Goal: Answer question/provide support

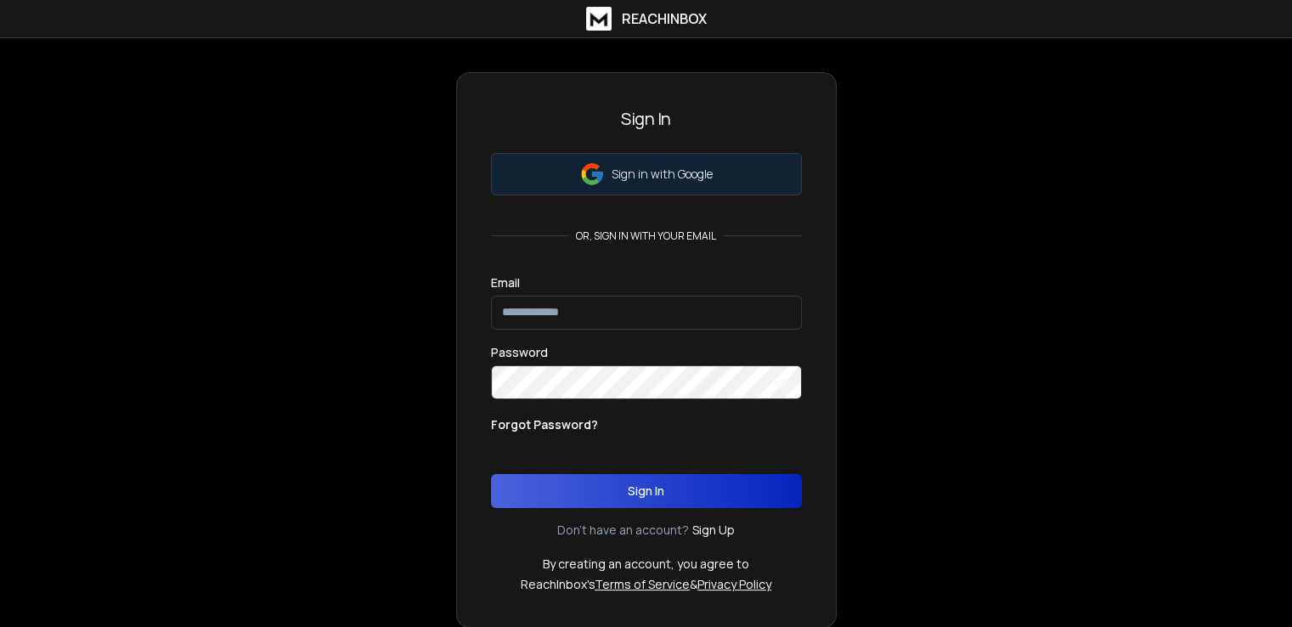
click at [698, 167] on p "Sign in with Google" at bounding box center [662, 174] width 101 height 17
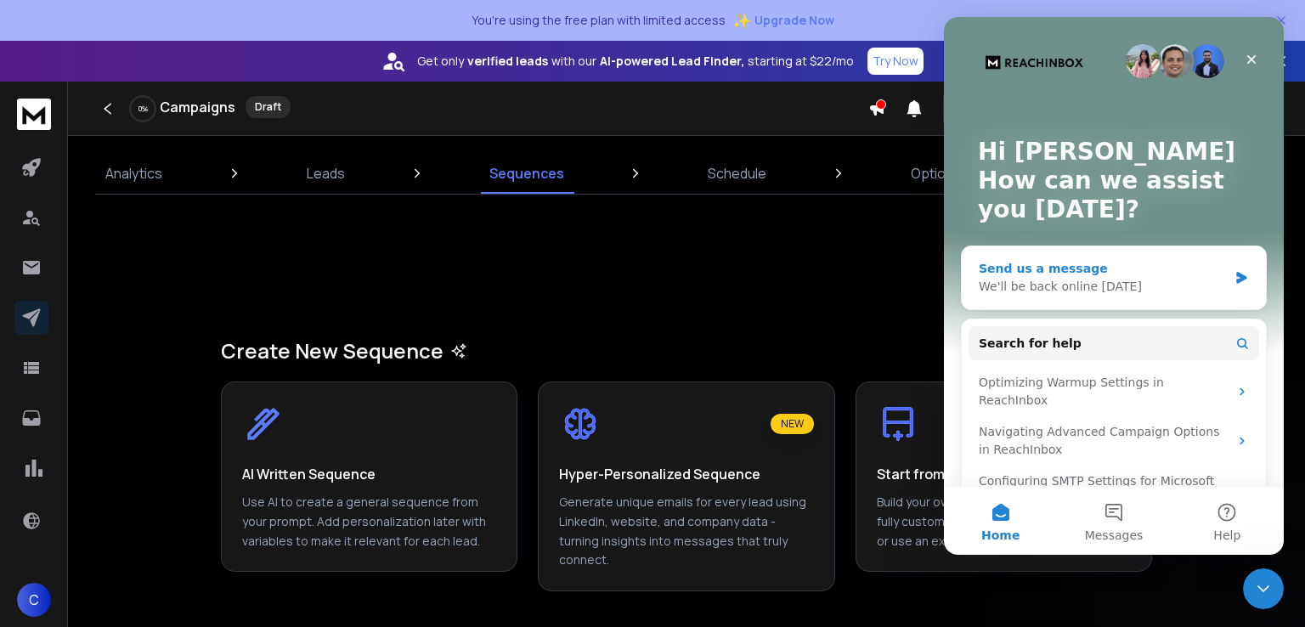
click at [1080, 279] on div "We'll be back online tomorrow" at bounding box center [1102, 287] width 249 height 18
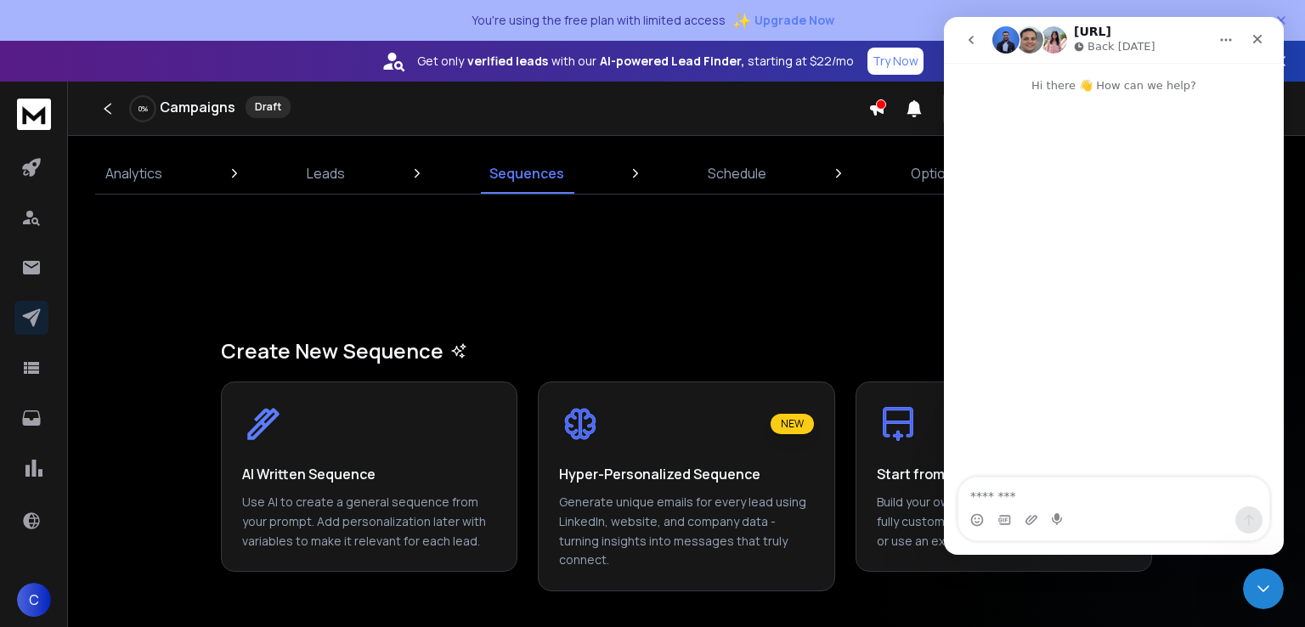
click at [973, 41] on icon "go back" at bounding box center [971, 40] width 14 height 14
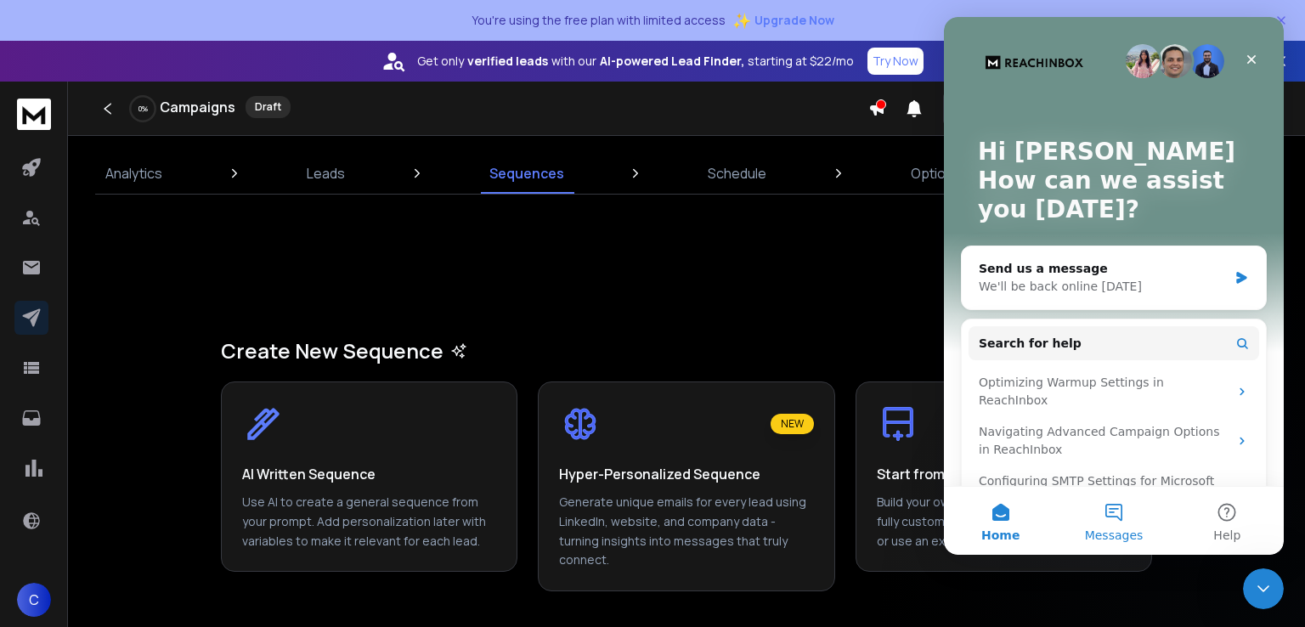
click at [1130, 516] on button "Messages" at bounding box center [1113, 521] width 113 height 68
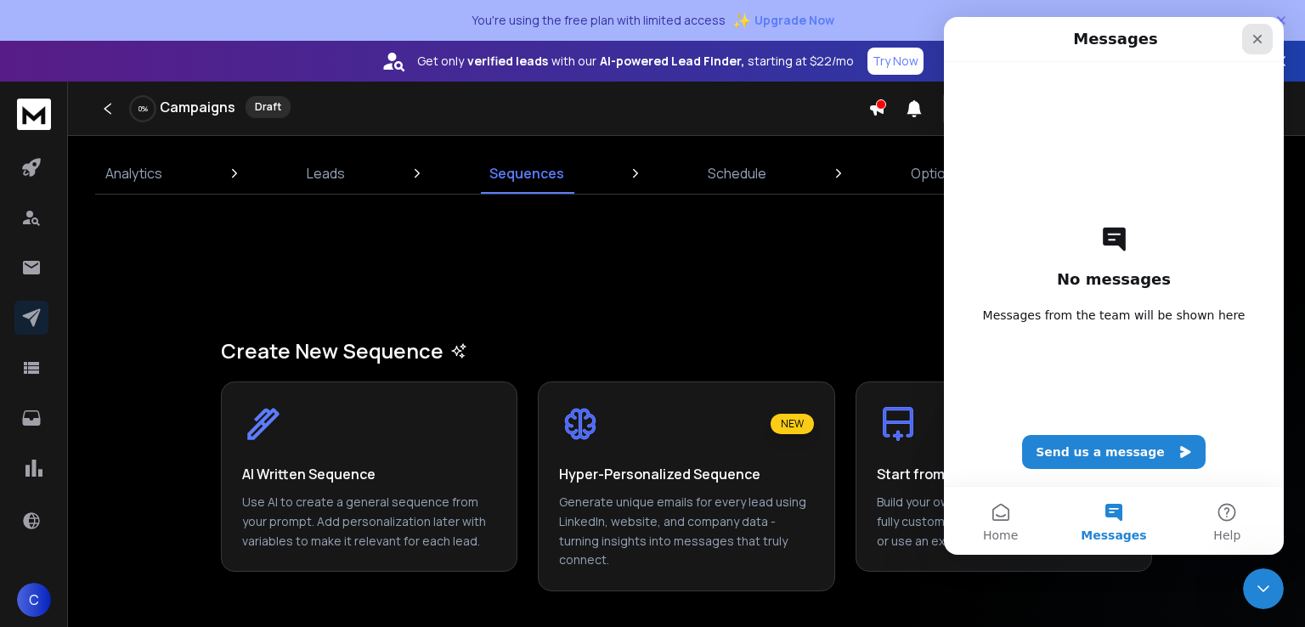
click at [1262, 42] on icon "Close" at bounding box center [1257, 39] width 14 height 14
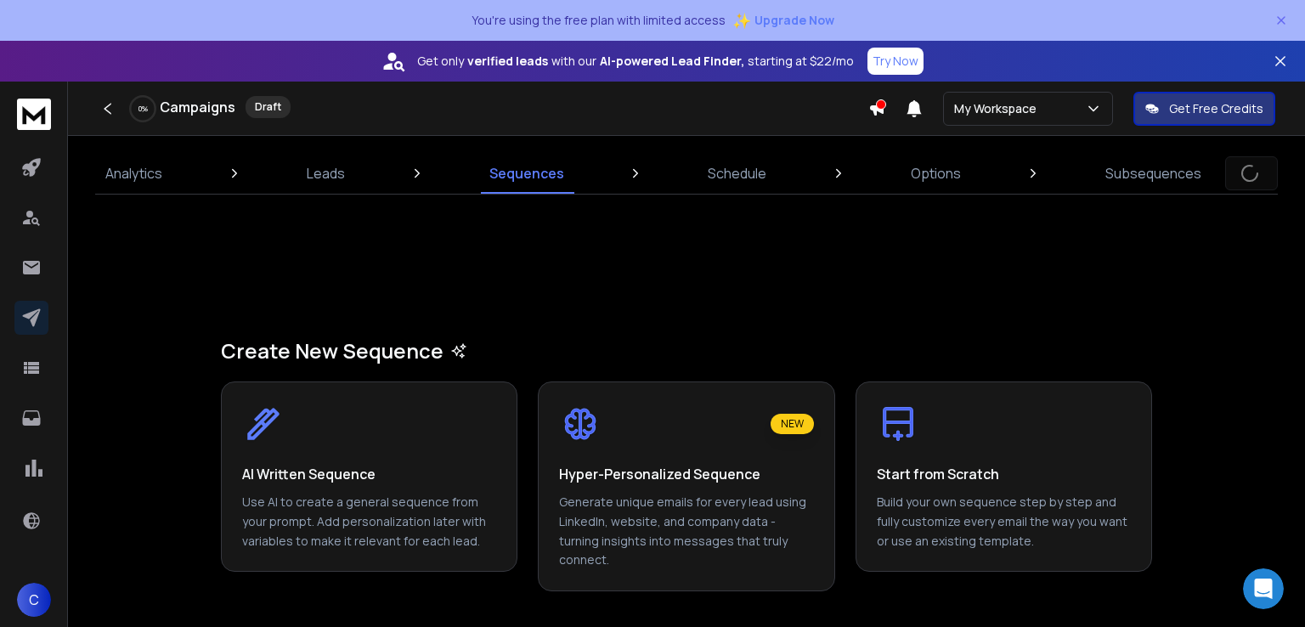
click at [1282, 62] on icon at bounding box center [1280, 61] width 10 height 10
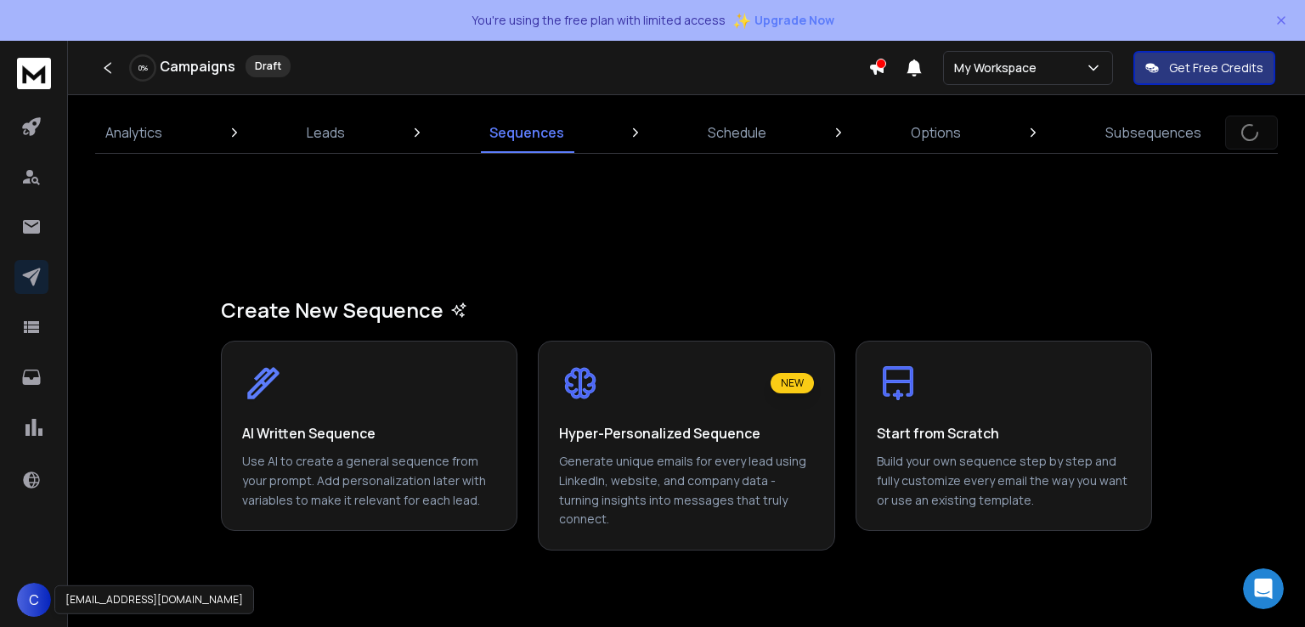
click at [20, 595] on span "C" at bounding box center [34, 600] width 34 height 34
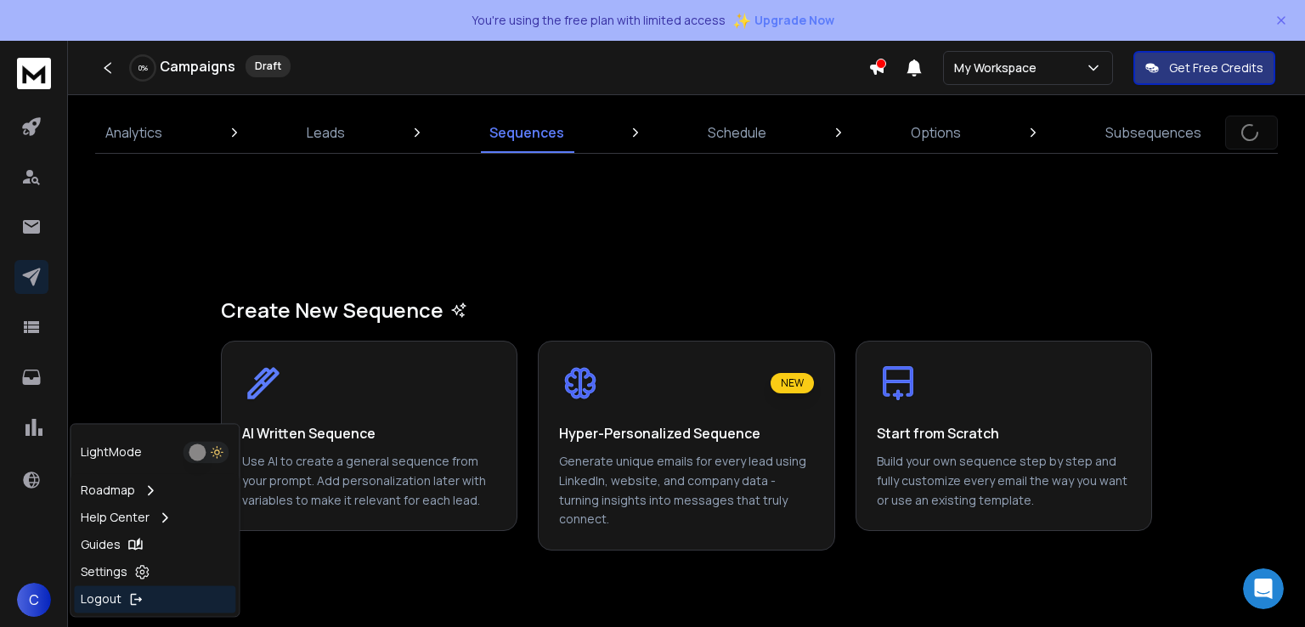
click at [111, 591] on p "Logout" at bounding box center [101, 598] width 41 height 17
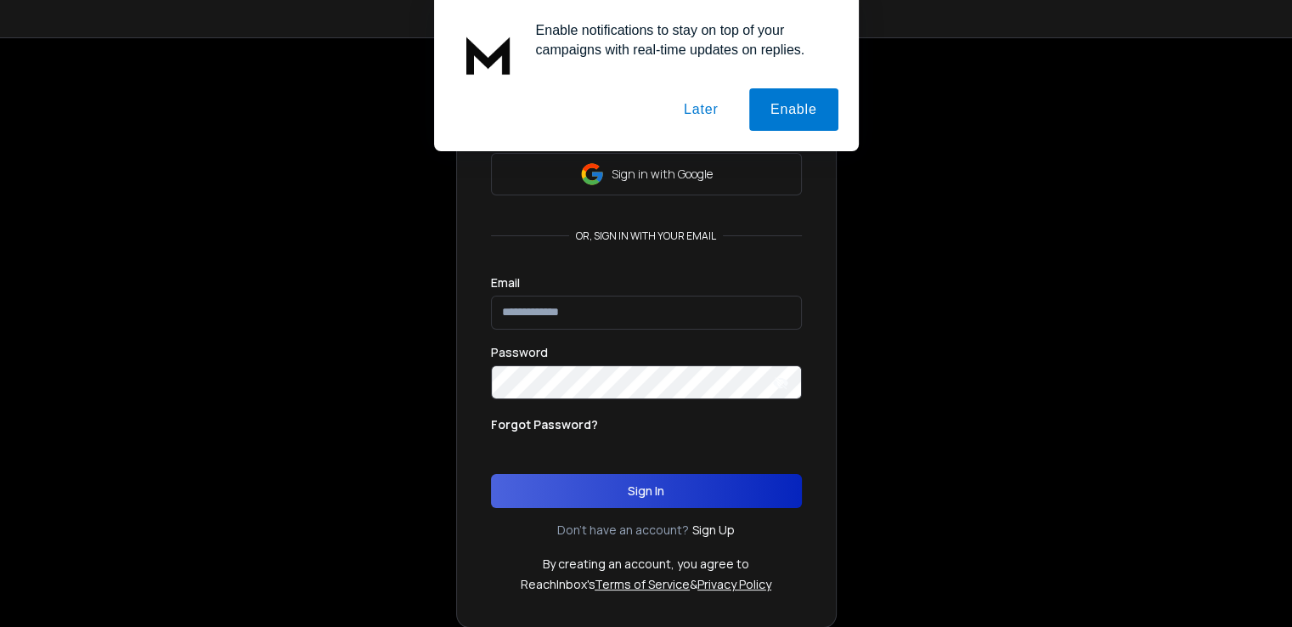
click at [687, 109] on button "Later" at bounding box center [700, 109] width 76 height 42
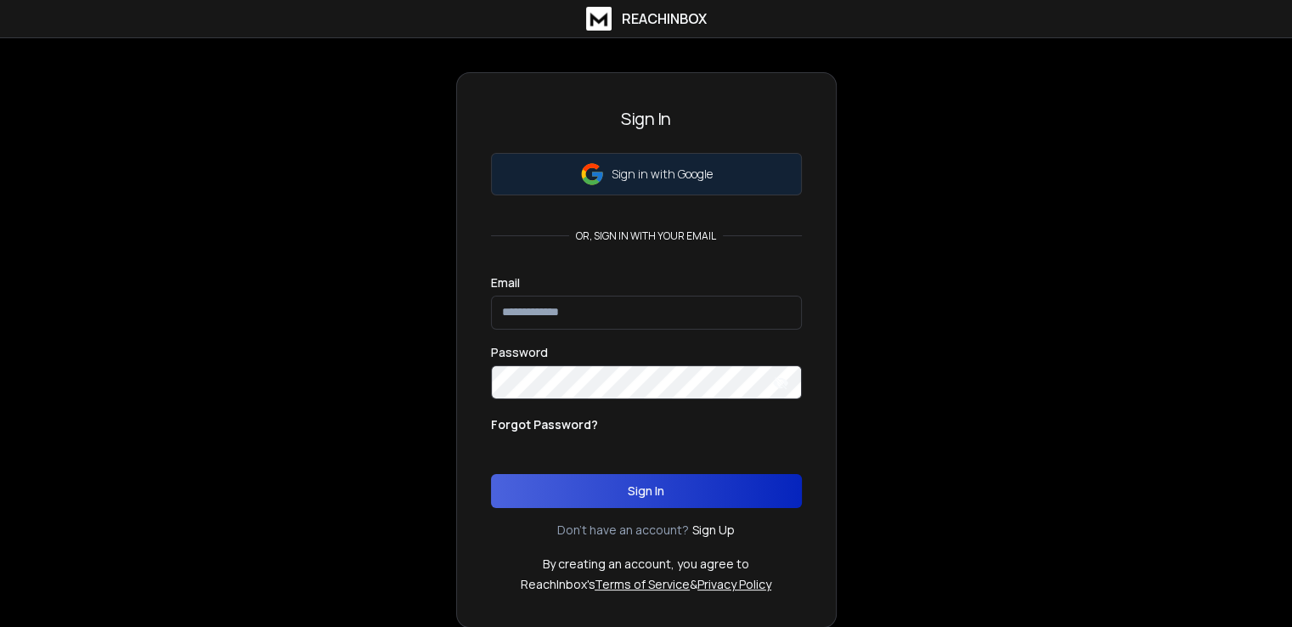
click at [679, 166] on p "Sign in with Google" at bounding box center [662, 174] width 101 height 17
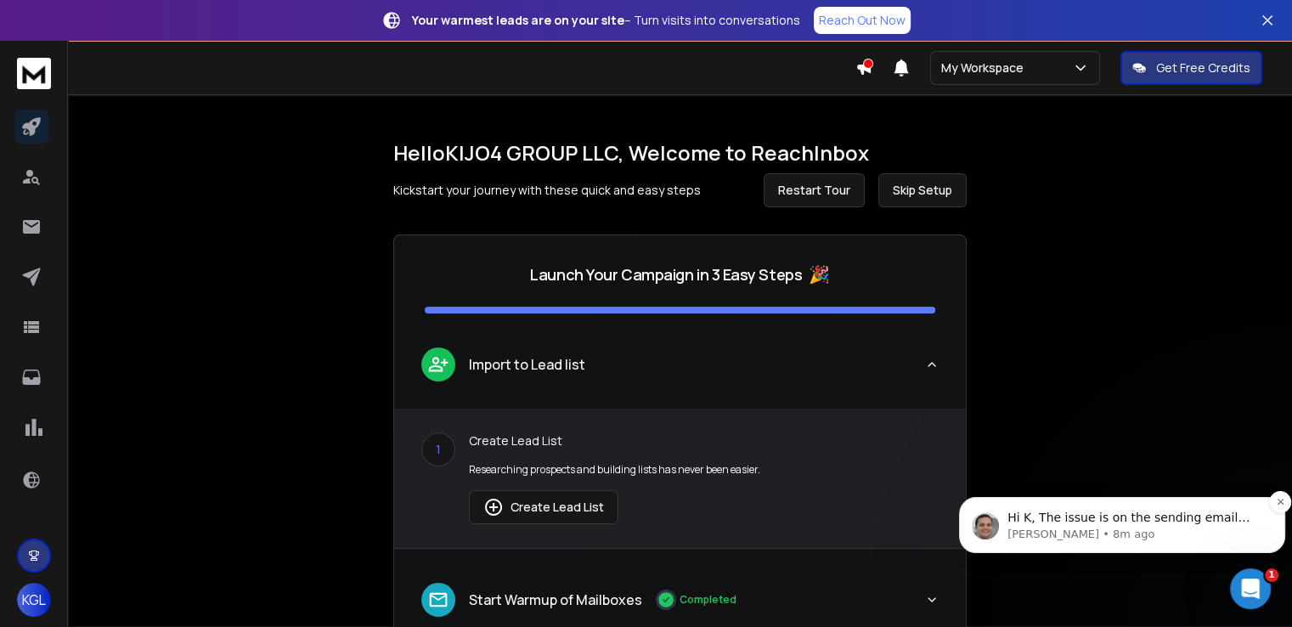
click at [1183, 527] on p "[PERSON_NAME] • 8m ago" at bounding box center [1135, 534] width 256 height 15
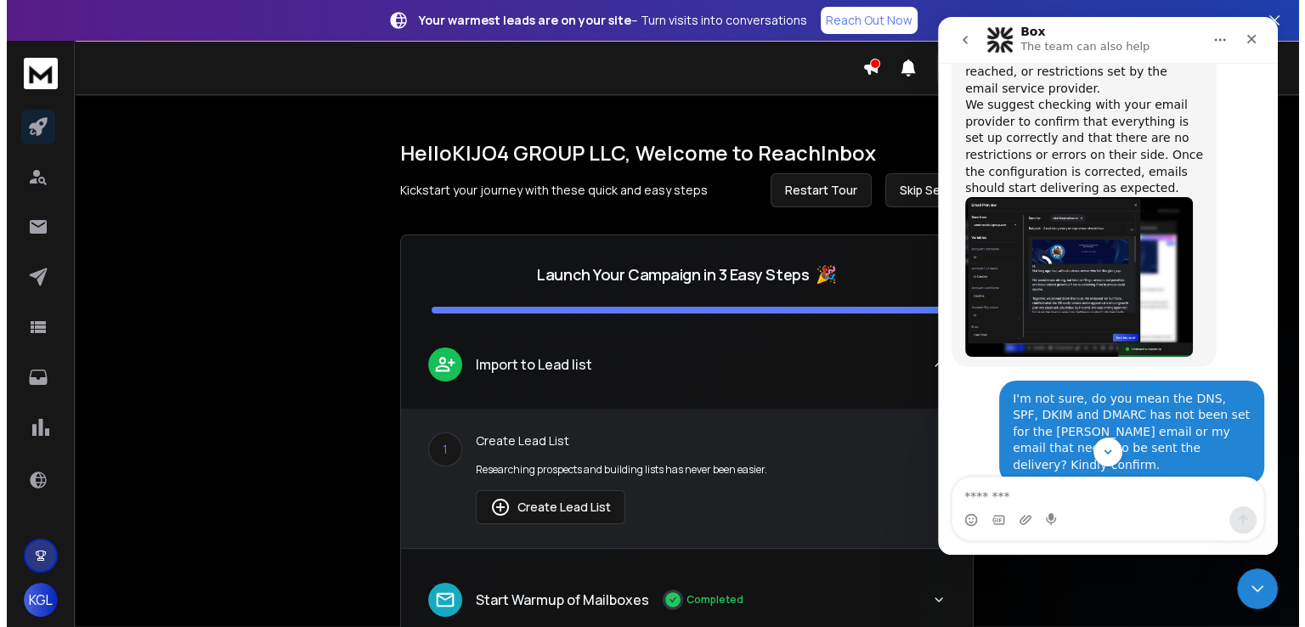
scroll to position [2962, 0]
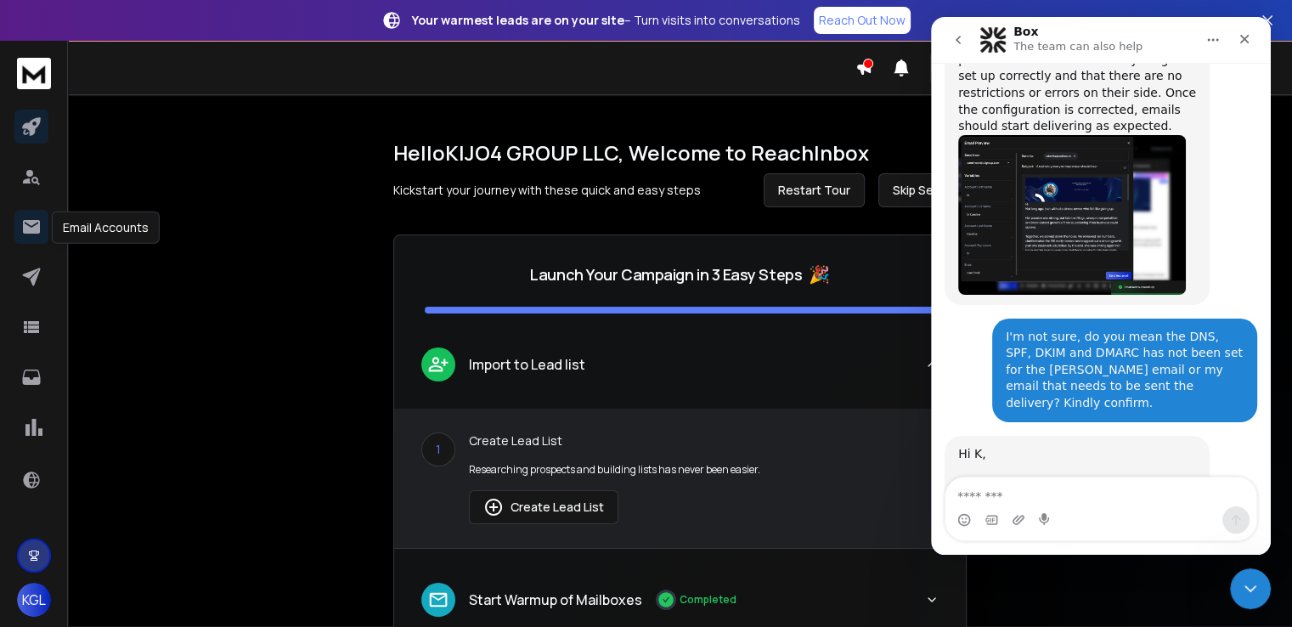
click at [33, 234] on icon at bounding box center [31, 227] width 20 height 20
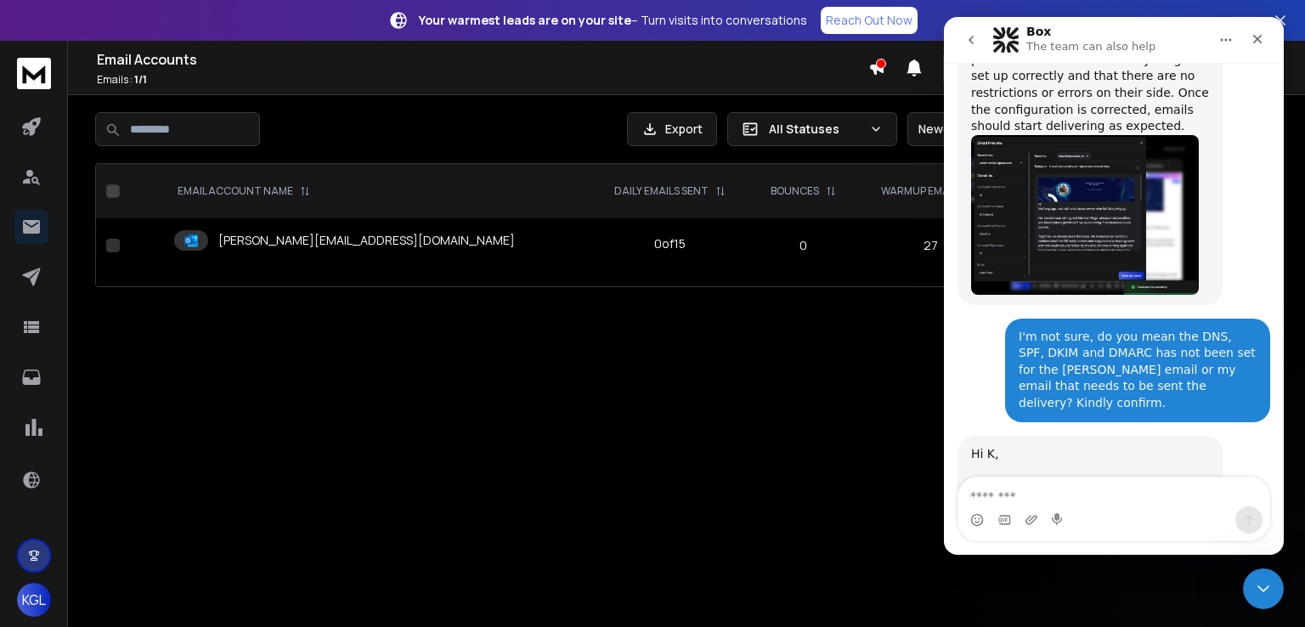
click at [335, 245] on p "[PERSON_NAME][EMAIL_ADDRESS][DOMAIN_NAME]" at bounding box center [366, 240] width 296 height 17
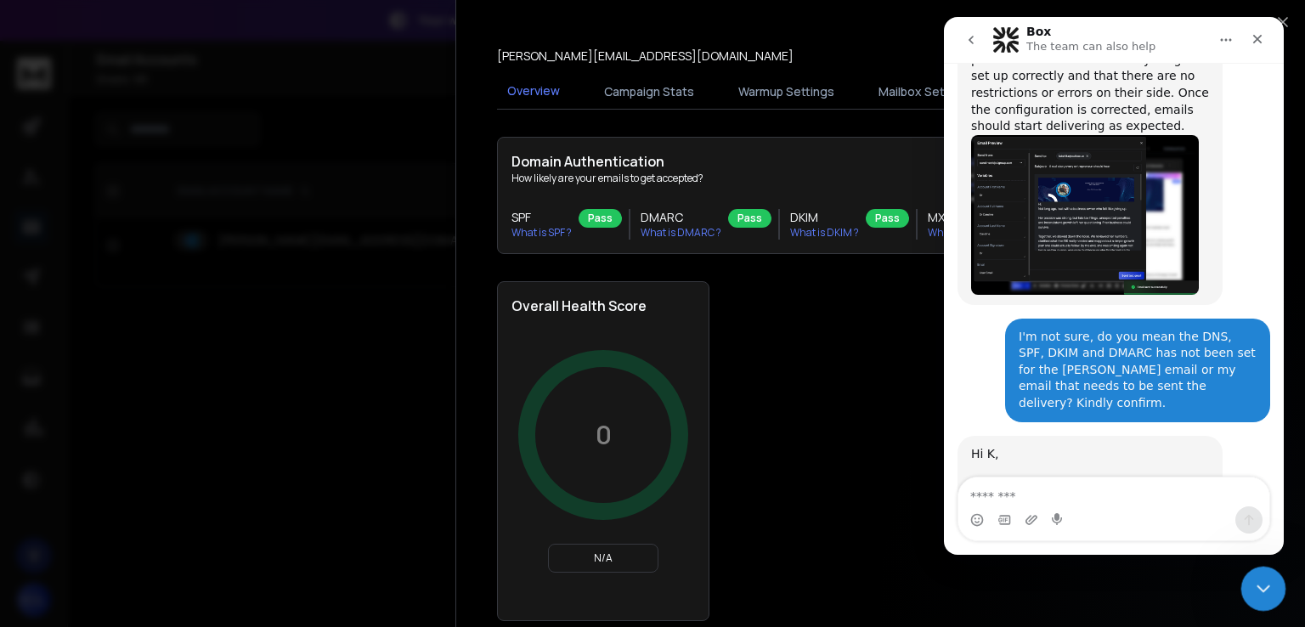
click at [1260, 577] on icon "Close Intercom Messenger" at bounding box center [1260, 586] width 20 height 20
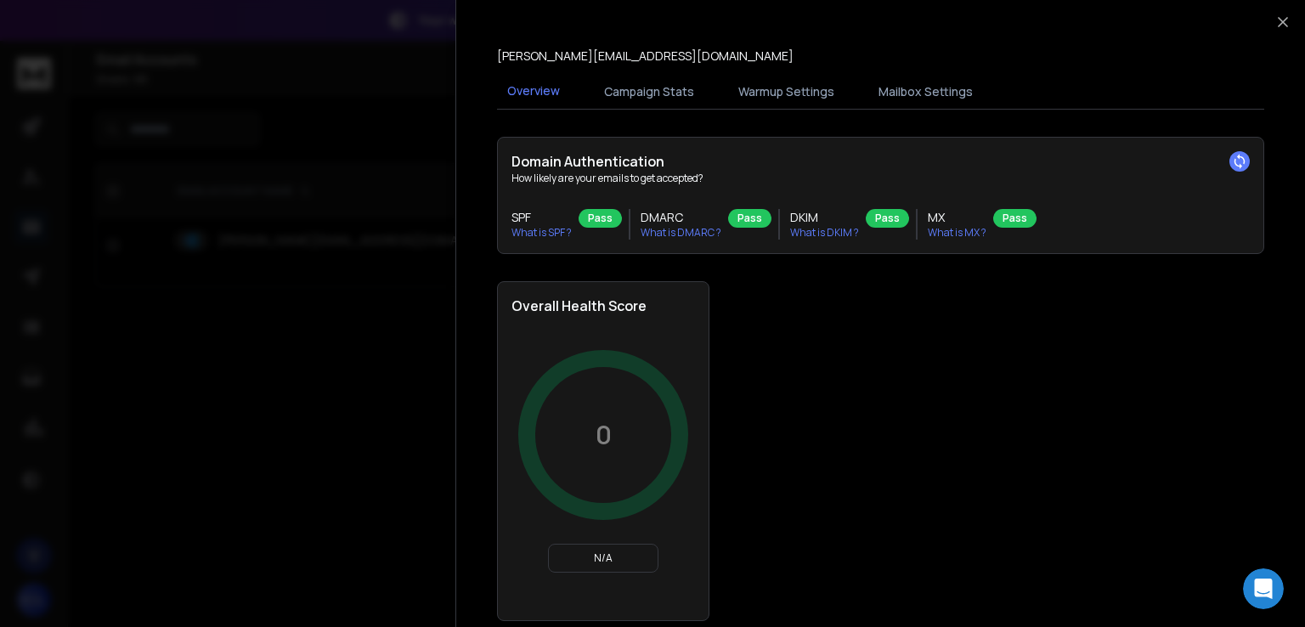
scroll to position [2962, 0]
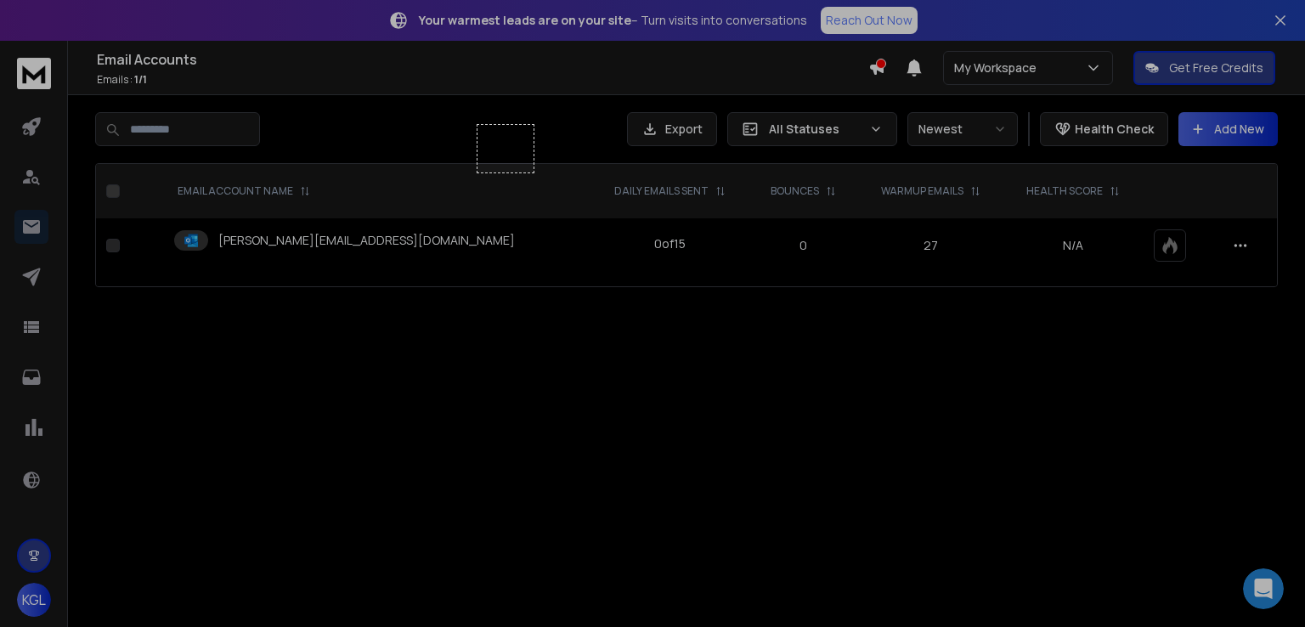
drag, startPoint x: 477, startPoint y: 125, endPoint x: 533, endPoint y: 172, distance: 73.5
click at [533, 172] on div "66 X 56" at bounding box center [652, 313] width 1305 height 627
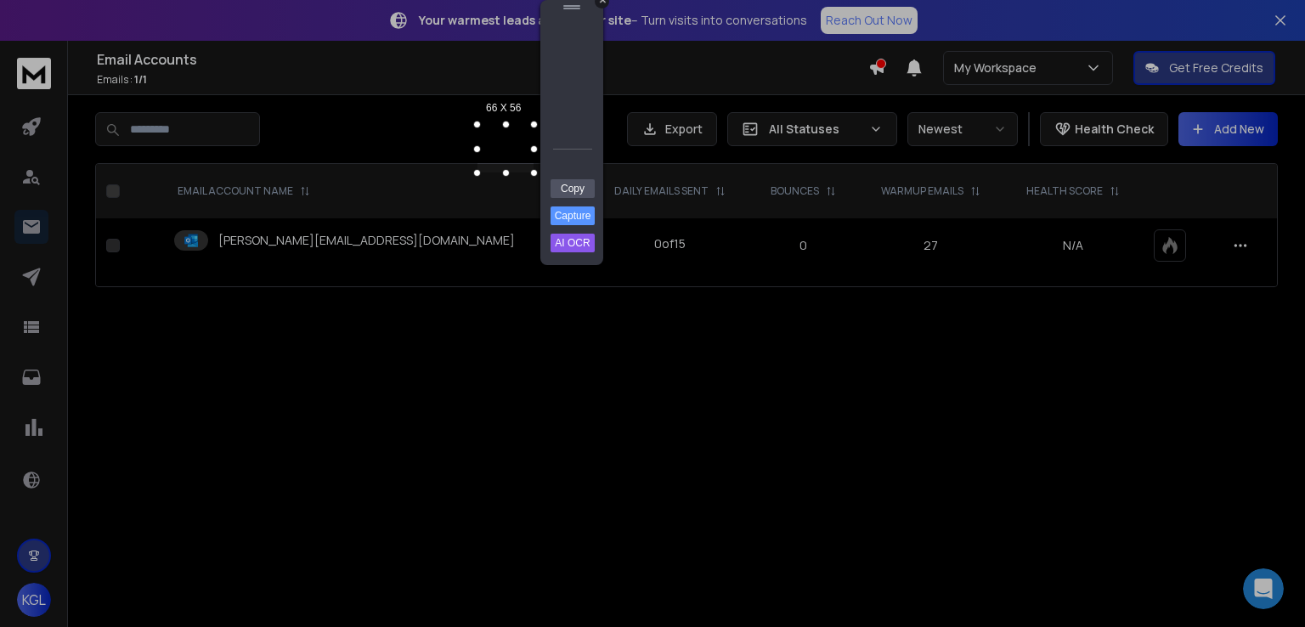
click at [605, 1] on div "+" at bounding box center [602, 1] width 14 height 14
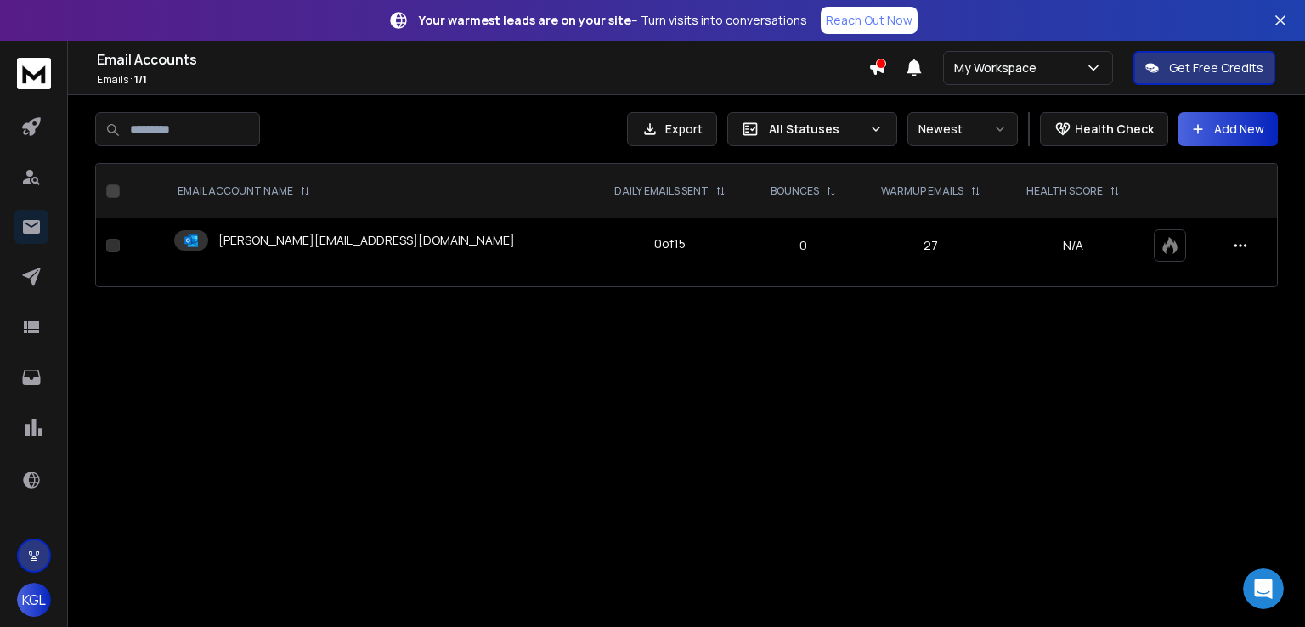
click at [278, 251] on td "[PERSON_NAME][EMAIL_ADDRESS][DOMAIN_NAME]" at bounding box center [377, 245] width 426 height 54
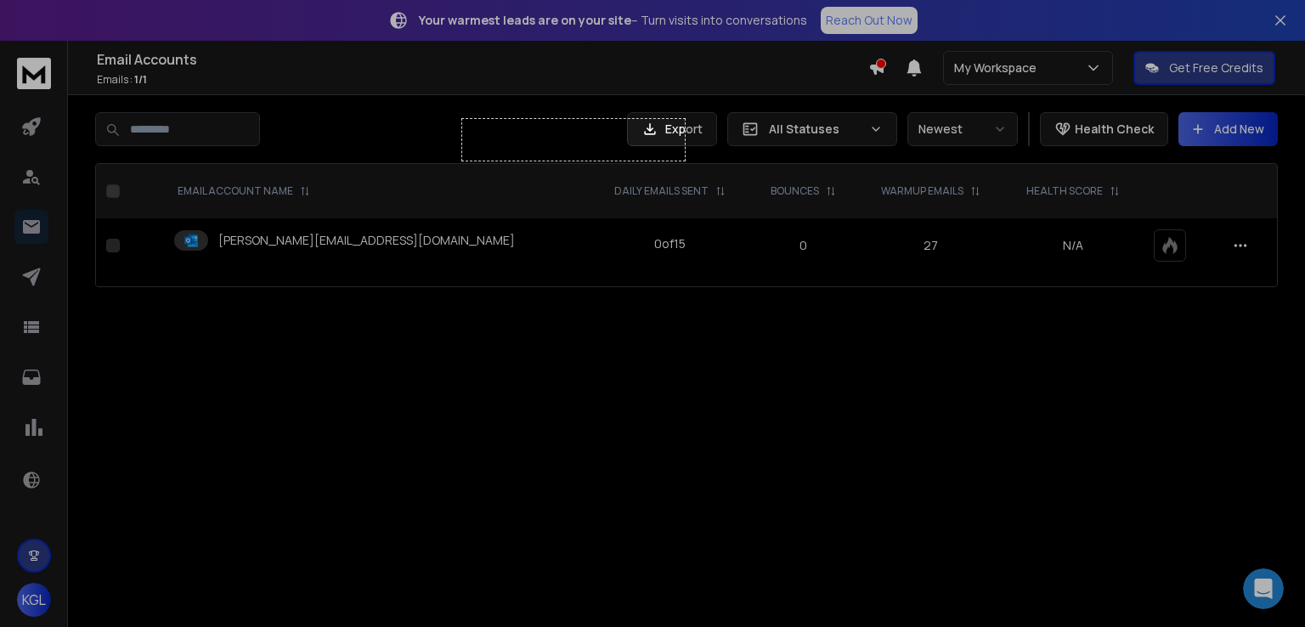
drag, startPoint x: 462, startPoint y: 119, endPoint x: 685, endPoint y: 161, distance: 226.4
click at [685, 161] on div "262 X 49" at bounding box center [652, 313] width 1305 height 627
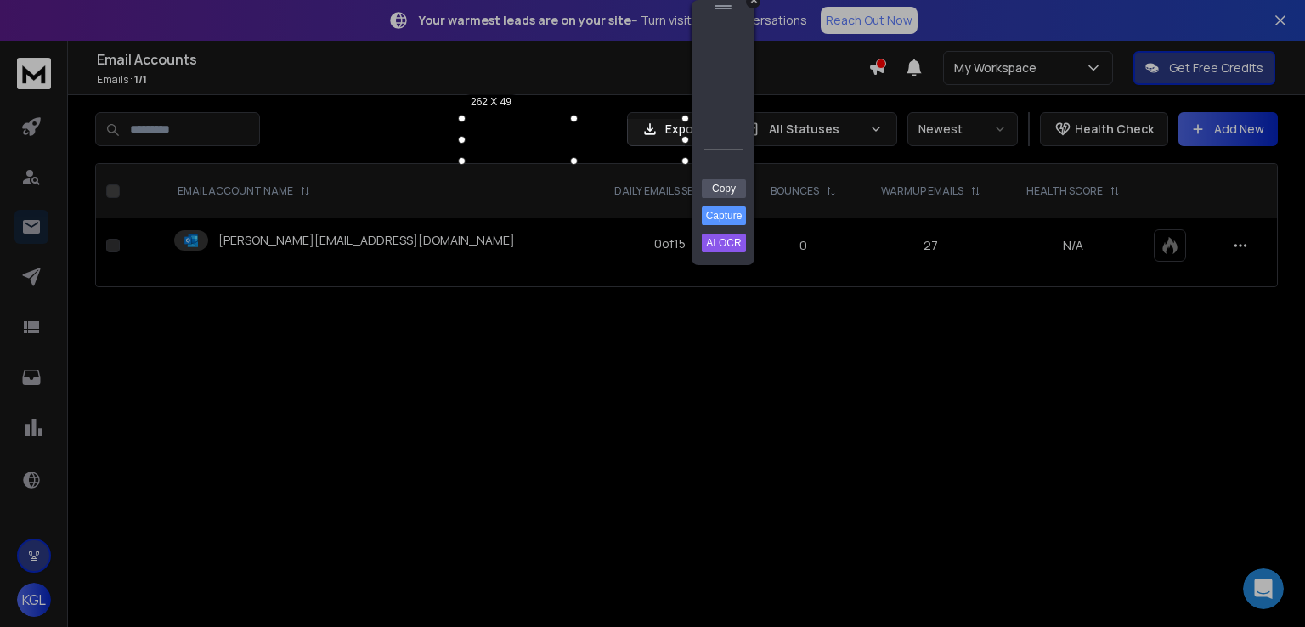
click at [752, 4] on div "+" at bounding box center [753, 1] width 14 height 14
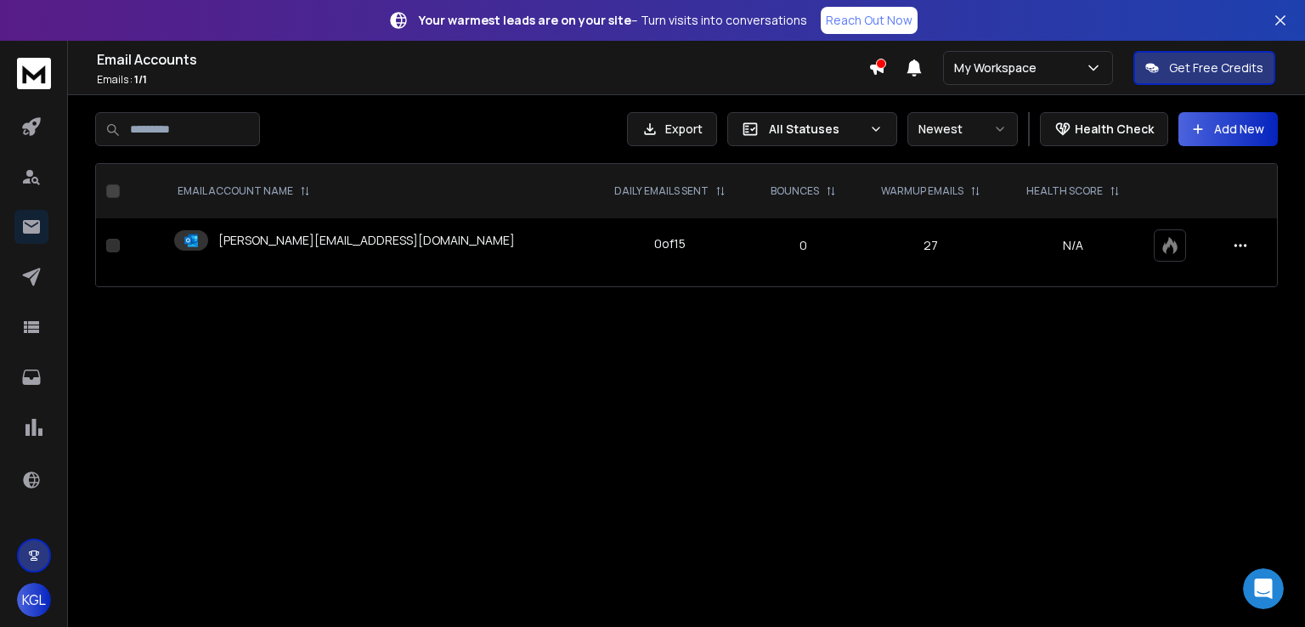
click at [323, 234] on p "[PERSON_NAME][EMAIL_ADDRESS][DOMAIN_NAME]" at bounding box center [366, 240] width 296 height 17
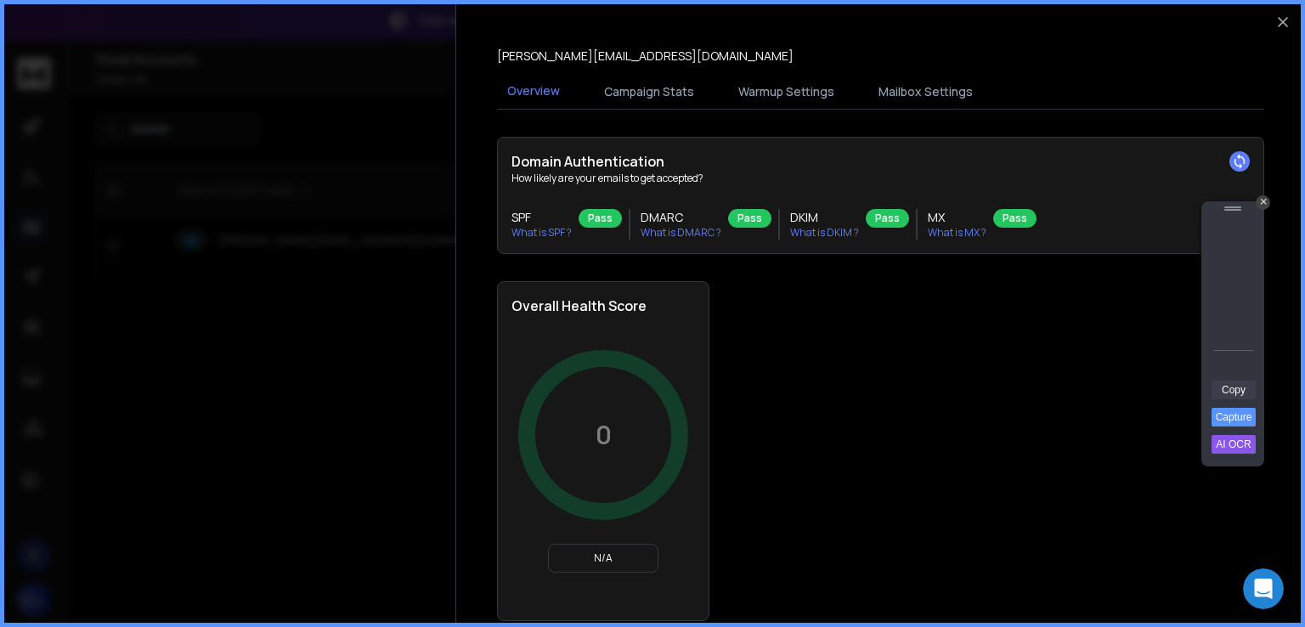
click at [1226, 391] on link "Copy" at bounding box center [1233, 389] width 44 height 19
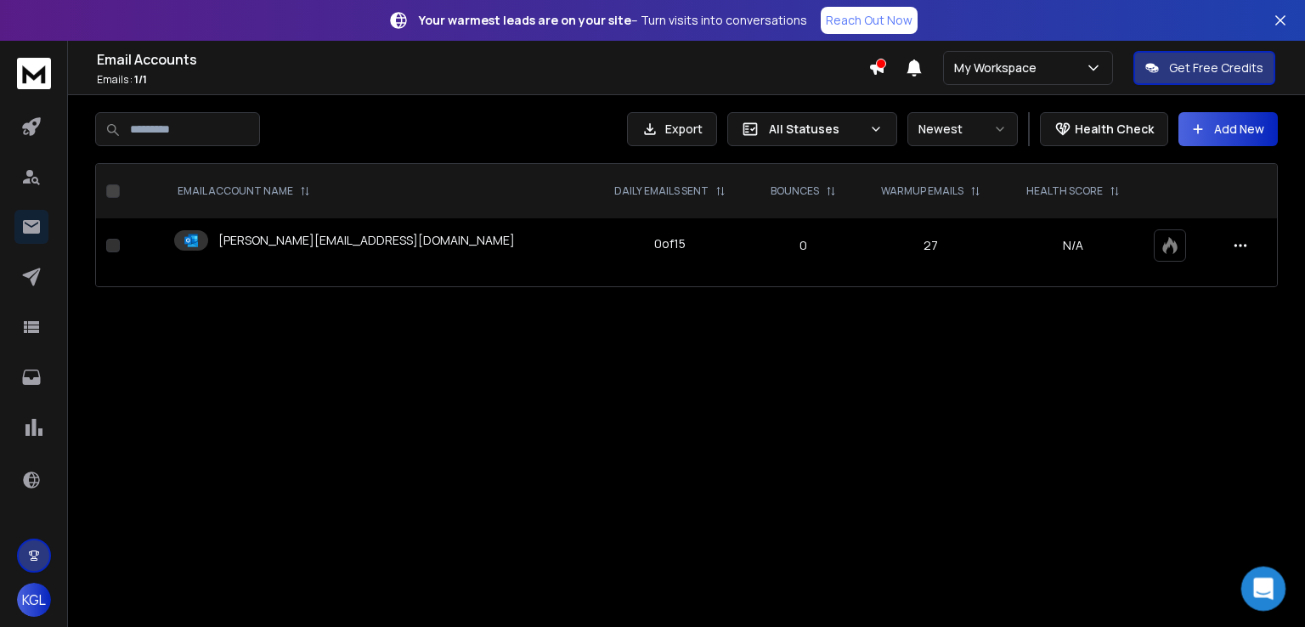
click at [1266, 600] on div "Open Intercom Messenger" at bounding box center [1260, 586] width 56 height 56
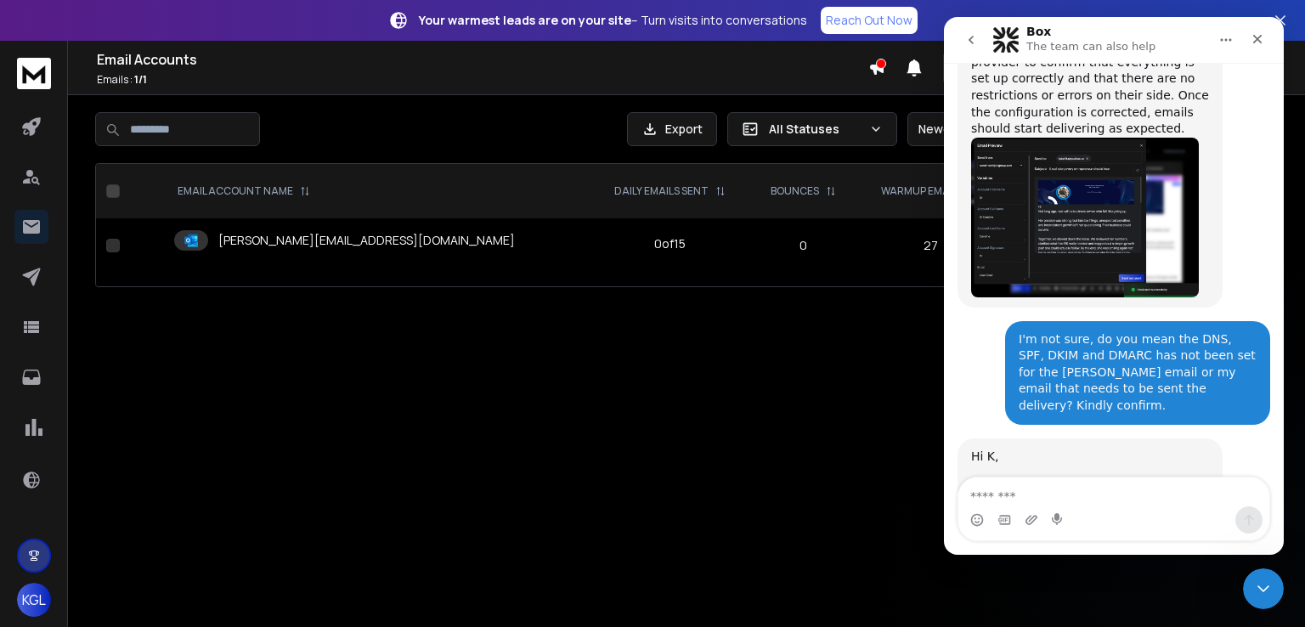
click at [1029, 465] on div "Hi K, The issue is on the sending email account ([PERSON_NAME]). It’s likely th…" at bounding box center [1113, 600] width 313 height 324
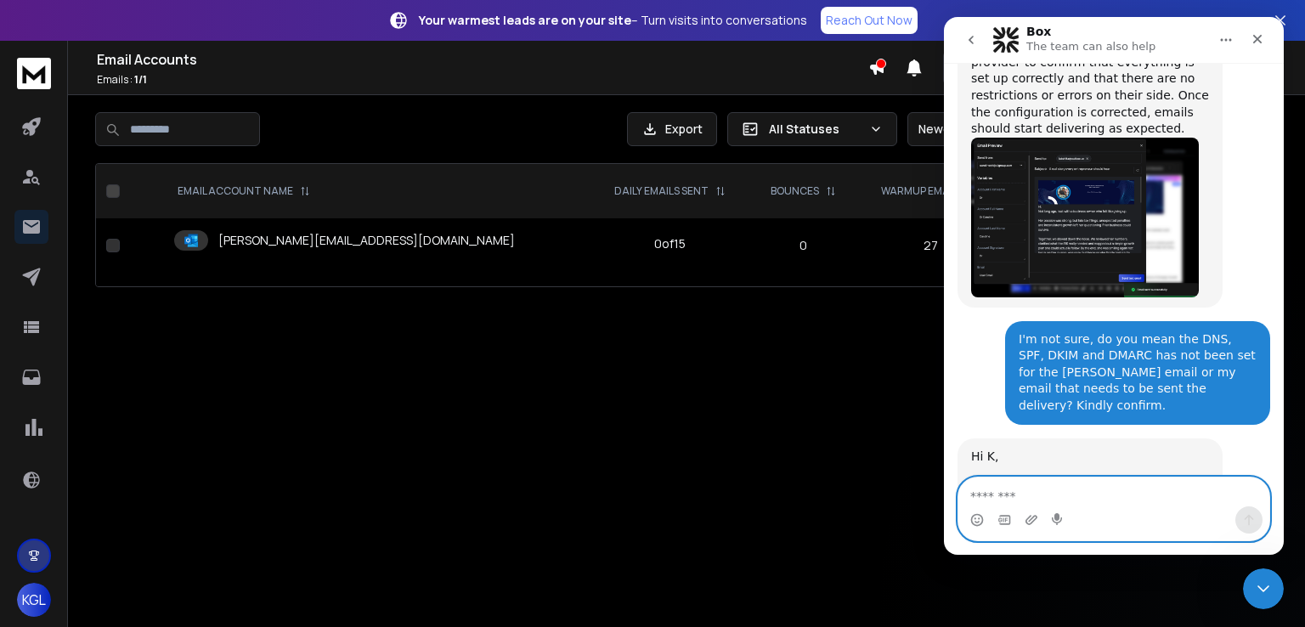
click at [1013, 482] on textarea "Message…" at bounding box center [1113, 491] width 311 height 29
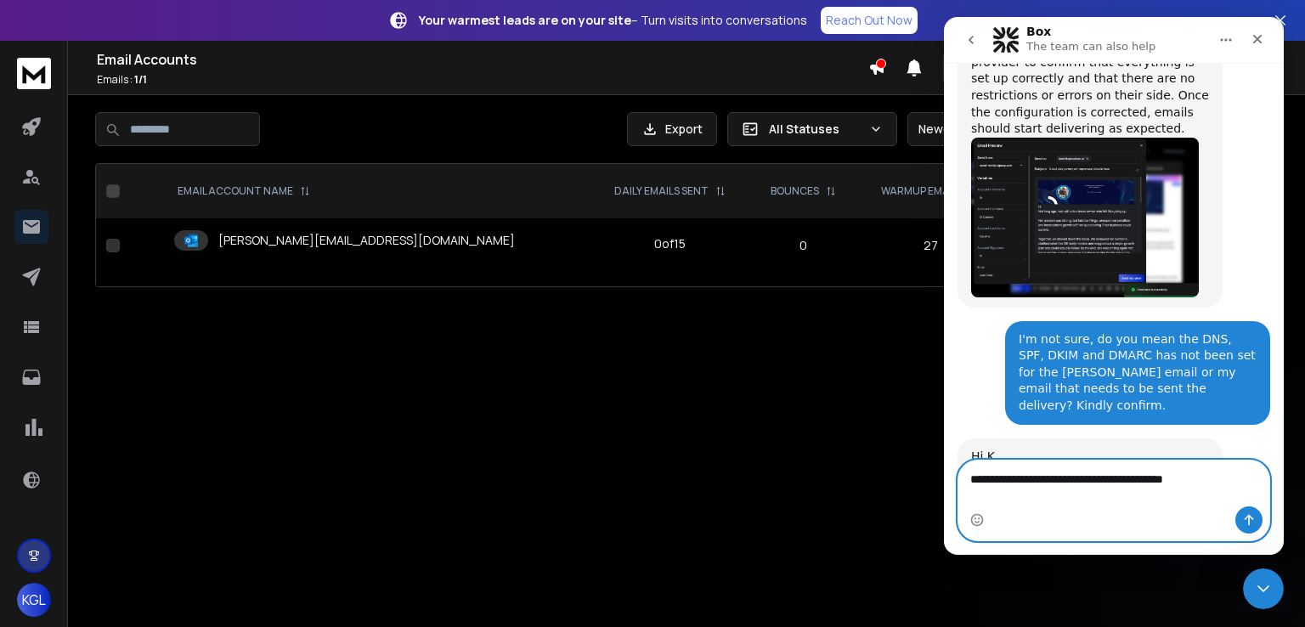
type textarea "**********"
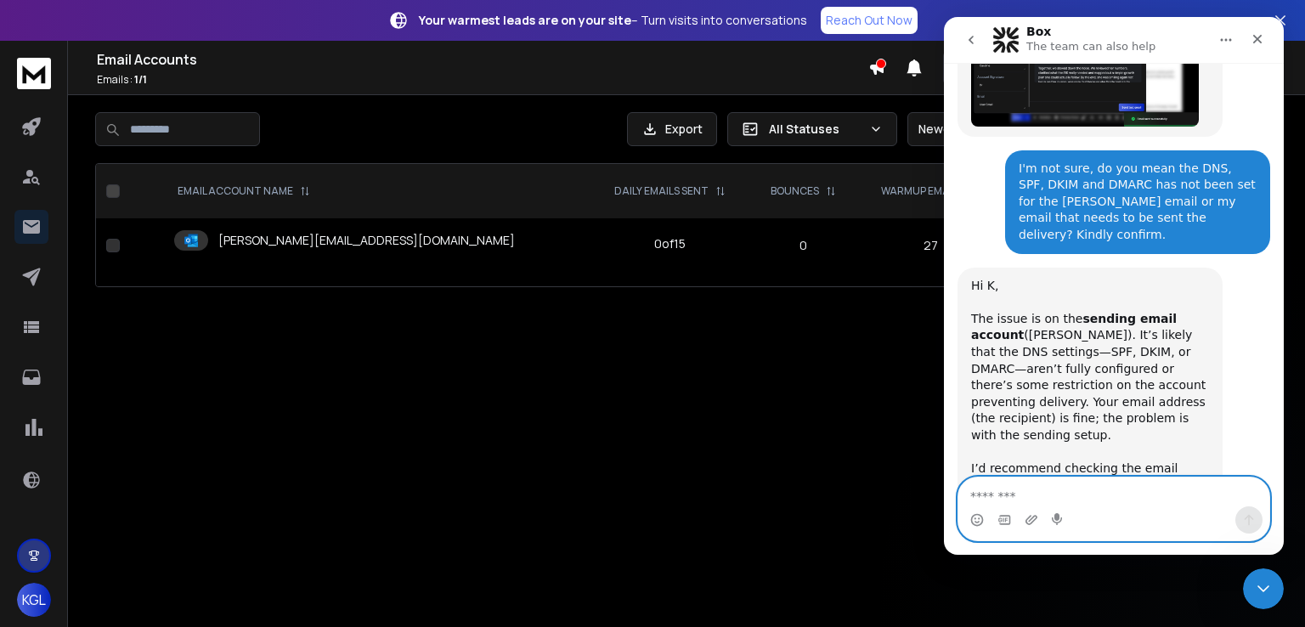
scroll to position [3147, 0]
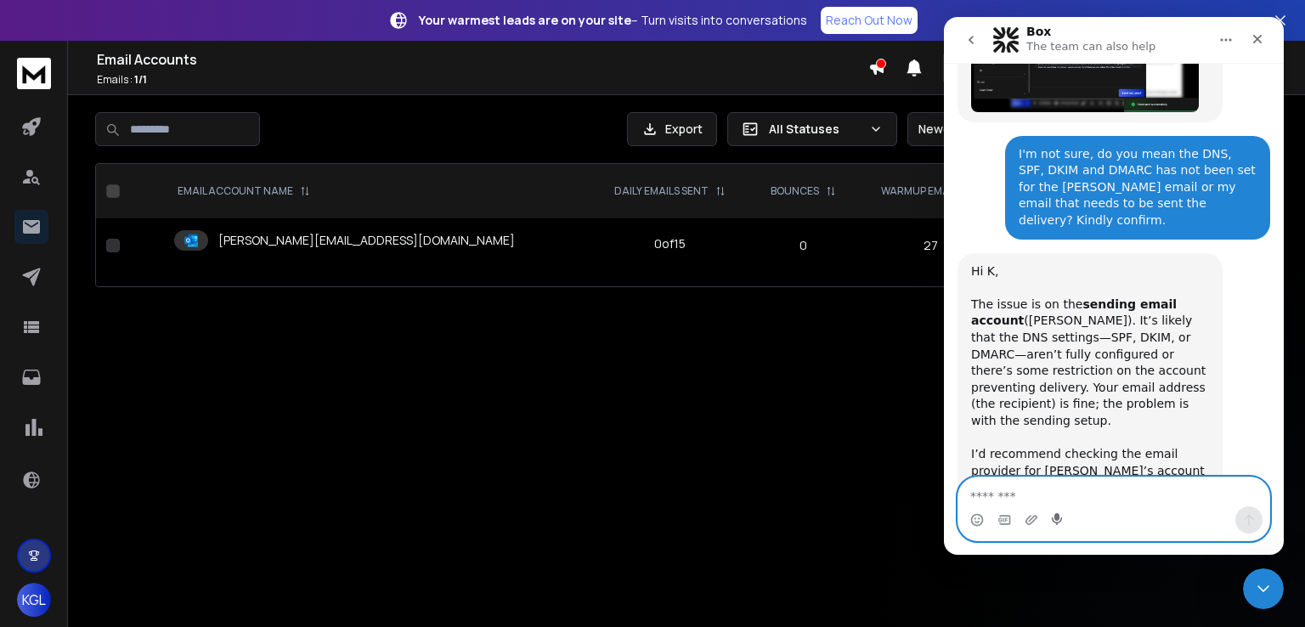
click at [1057, 521] on icon "Start recording" at bounding box center [1056, 519] width 10 height 12
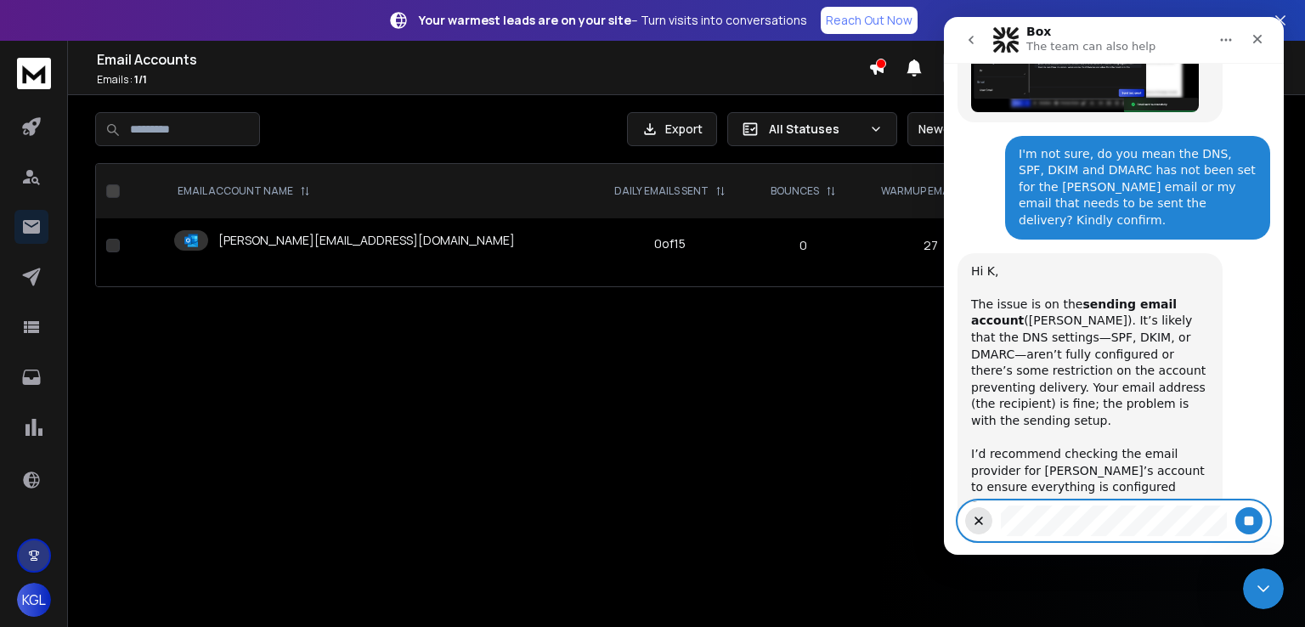
scroll to position [3123, 0]
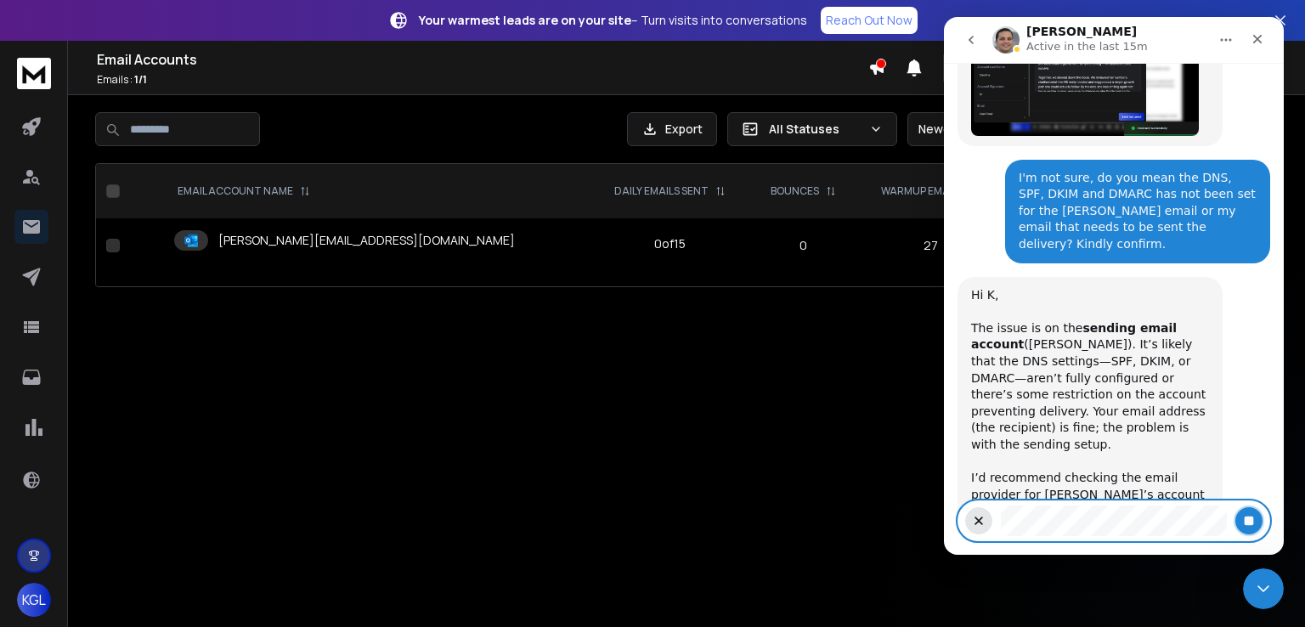
click at [1254, 528] on button "Stop recording" at bounding box center [1248, 520] width 27 height 27
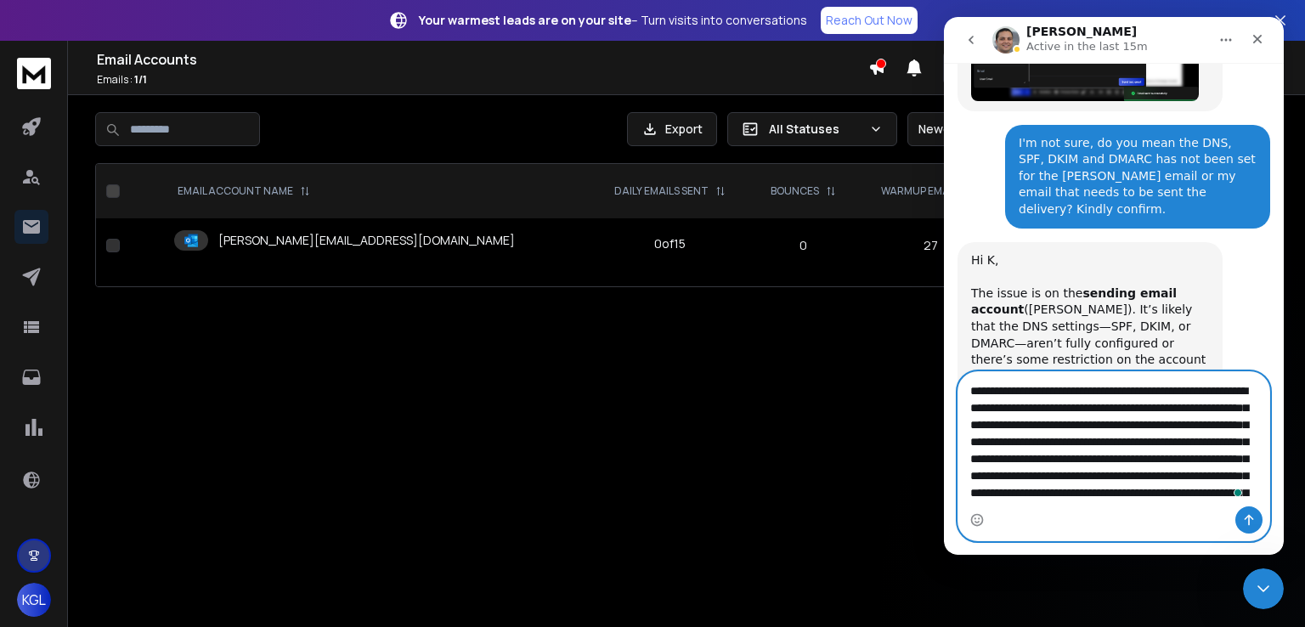
scroll to position [3252, 0]
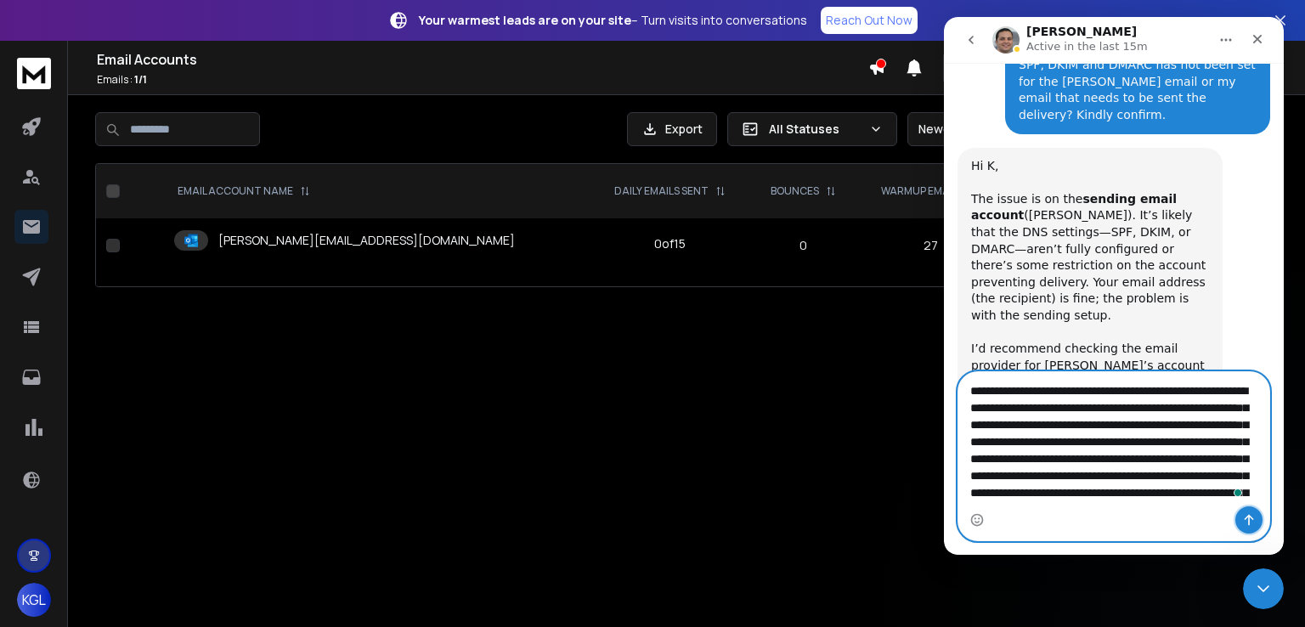
click at [1245, 520] on icon "Send a message…" at bounding box center [1249, 520] width 14 height 14
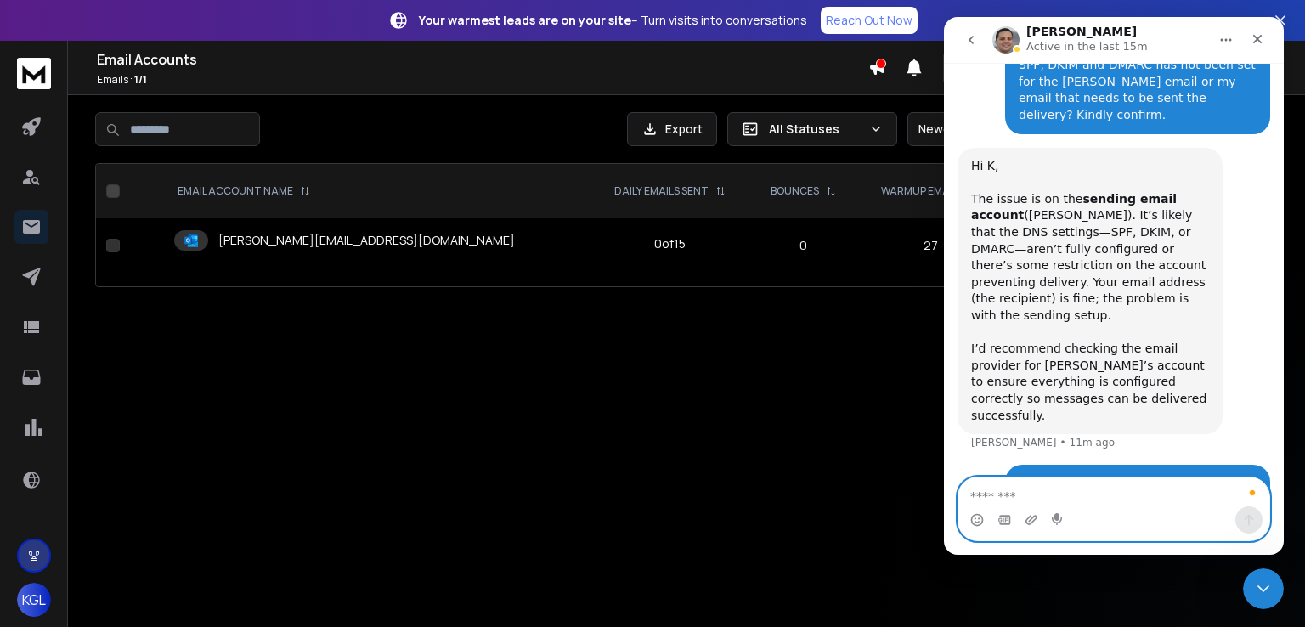
scroll to position [3385, 0]
